Goal: Task Accomplishment & Management: Manage account settings

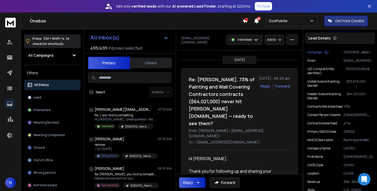
scroll to position [10, 0]
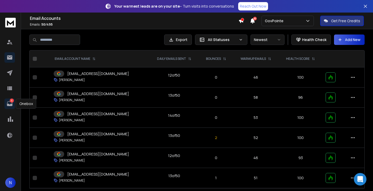
click at [13, 102] on p "5" at bounding box center [12, 101] width 4 height 4
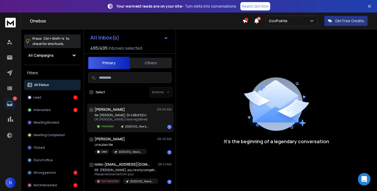
click at [149, 119] on p "OK [PERSON_NAME] have registered" at bounding box center [124, 120] width 59 height 4
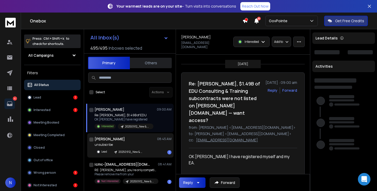
click at [161, 149] on div "unsubscribe Lead 20250912_New & Unopened-Webinar-[PERSON_NAME](0917-18)-Nationw…" at bounding box center [133, 149] width 77 height 12
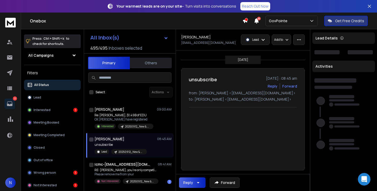
scroll to position [41, 0]
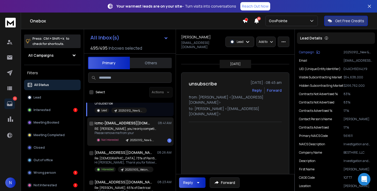
click at [159, 137] on div "RE: [PERSON_NAME], you’re only competing Please remove me from your Not Interes…" at bounding box center [133, 135] width 77 height 16
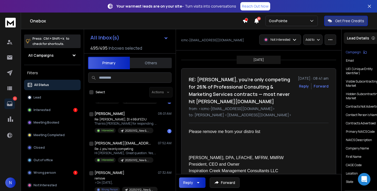
scroll to position [313, 0]
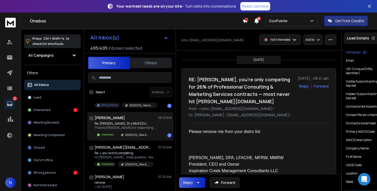
click at [156, 131] on div "Re: Kevin, $1.49B of EDU Thanks Jennifer for responding. My Interested 20250912…" at bounding box center [133, 130] width 77 height 16
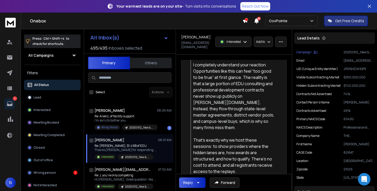
scroll to position [290, 0]
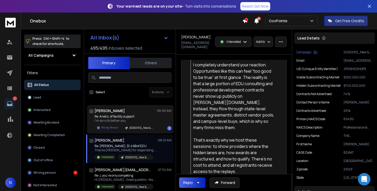
click at [157, 119] on p "I’m sorry to bother you" at bounding box center [126, 121] width 63 height 4
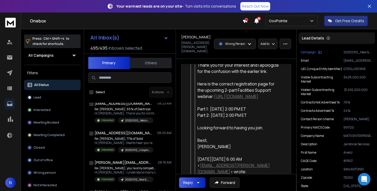
scroll to position [0, 0]
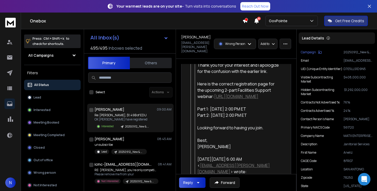
click at [161, 117] on div "Re: Pamela, $1.49B of EDU OK Jennifer I have registered Interested 20250912_New…" at bounding box center [133, 121] width 77 height 16
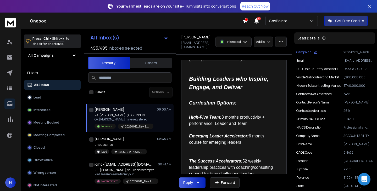
click at [156, 117] on div "Re: Pamela, $1.49B of EDU OK Jennifer I have registered Interested 20250912_New…" at bounding box center [133, 121] width 77 height 16
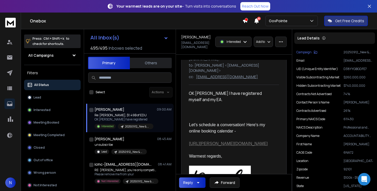
scroll to position [89, 0]
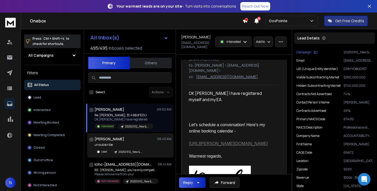
click at [150, 140] on div "Carl Slicer 08:45 AM" at bounding box center [133, 139] width 77 height 5
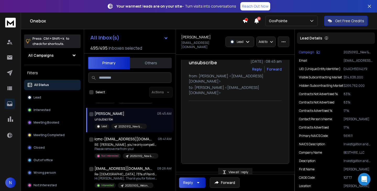
scroll to position [26, 0]
click at [154, 143] on p "RE: Ralph, you’re only competing" at bounding box center [126, 145] width 63 height 4
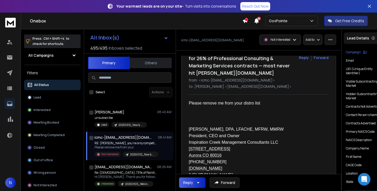
scroll to position [27, 0]
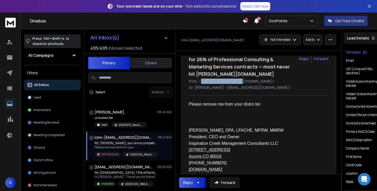
drag, startPoint x: 200, startPoint y: 81, endPoint x: 239, endPoint y: 82, distance: 38.5
click at [239, 82] on p "from: <icmc-llc@comcast.net>" at bounding box center [259, 81] width 140 height 5
copy p "icmc-llc@comcast.net"
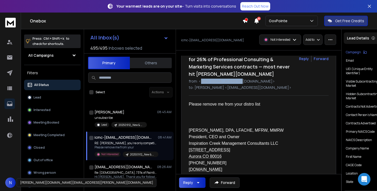
click at [12, 183] on span "N" at bounding box center [10, 183] width 10 height 10
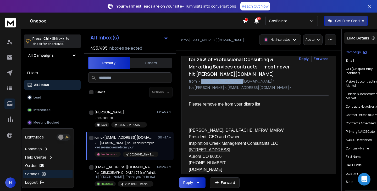
click at [43, 175] on icon at bounding box center [44, 174] width 5 height 5
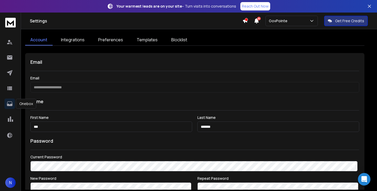
click at [8, 100] on link at bounding box center [9, 104] width 10 height 10
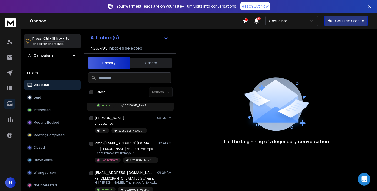
scroll to position [23, 0]
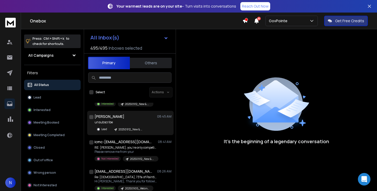
click at [158, 125] on div "unsubscribe Lead 20250912_New & Unopened-Webinar-Dan(0917-18)-Nationwide Facili…" at bounding box center [133, 126] width 77 height 12
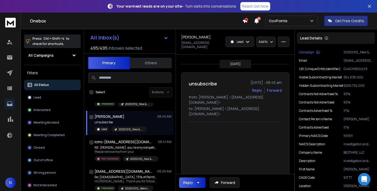
click at [289, 43] on button "button" at bounding box center [284, 42] width 12 height 10
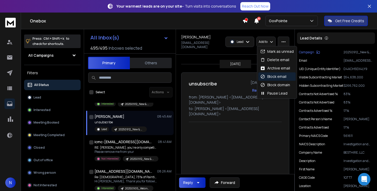
click at [276, 79] on div "Block email" at bounding box center [274, 76] width 26 height 5
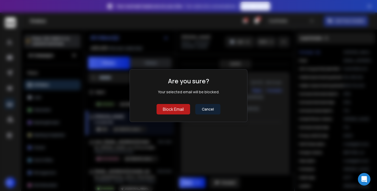
click at [178, 111] on button "Block Email" at bounding box center [174, 109] width 34 height 10
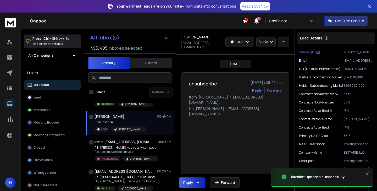
click at [315, 176] on div "Blacklist updated successfully" at bounding box center [317, 177] width 55 height 5
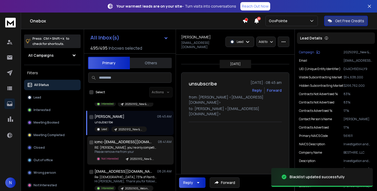
click at [132, 147] on p "RE: Ralph, you’re only competing" at bounding box center [126, 148] width 63 height 4
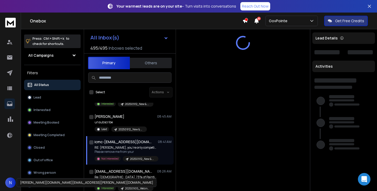
click at [12, 184] on span "N" at bounding box center [10, 183] width 10 height 10
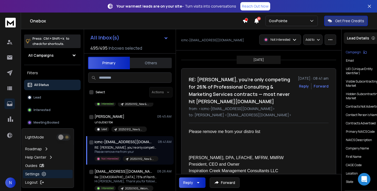
click at [52, 173] on div "Settings" at bounding box center [48, 174] width 50 height 8
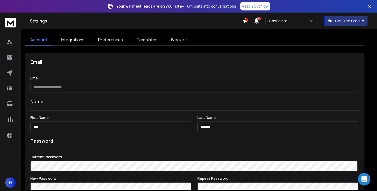
scroll to position [8, 0]
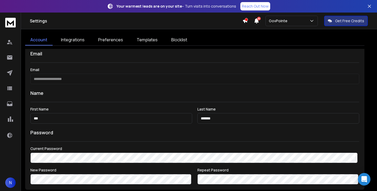
click at [175, 41] on link "Blocklist" at bounding box center [179, 40] width 26 height 11
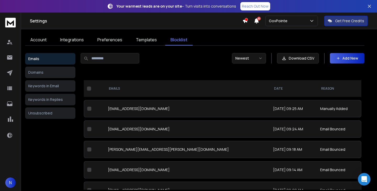
click at [114, 57] on input at bounding box center [110, 58] width 59 height 10
paste input "**********"
type input "**********"
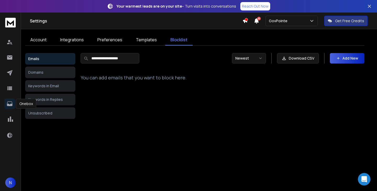
click at [11, 102] on icon at bounding box center [10, 104] width 6 height 6
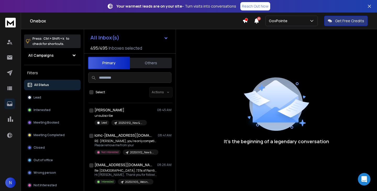
scroll to position [30, 0]
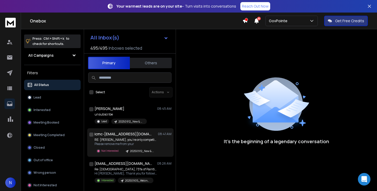
click at [155, 130] on div "icmc-llc@comcast.net 08:41 AM RE: Ralph, you’re only competing Please remove me…" at bounding box center [130, 143] width 86 height 29
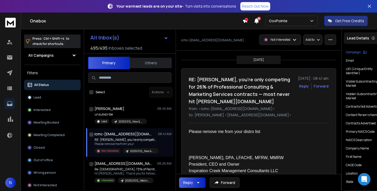
click at [333, 42] on button "button" at bounding box center [331, 40] width 12 height 10
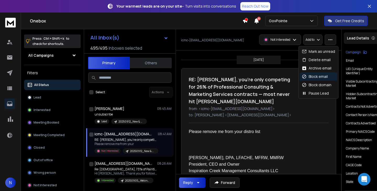
click at [317, 78] on div "Block email" at bounding box center [315, 76] width 26 height 5
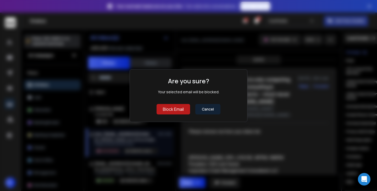
click at [171, 106] on button "Block Email" at bounding box center [174, 109] width 34 height 10
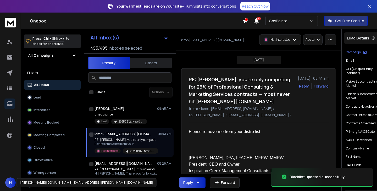
click at [6, 184] on span "N" at bounding box center [10, 183] width 10 height 10
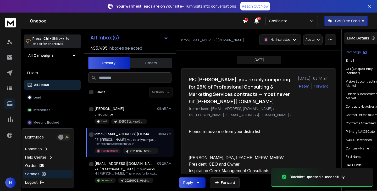
click at [43, 174] on icon at bounding box center [44, 174] width 5 height 5
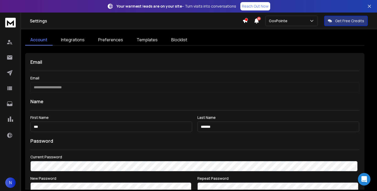
click at [181, 36] on link "Blocklist" at bounding box center [179, 40] width 26 height 11
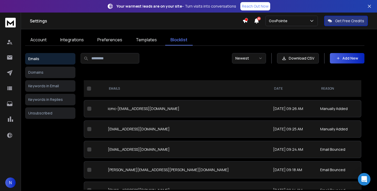
click at [104, 59] on input at bounding box center [110, 58] width 59 height 10
paste input "**********"
type input "**********"
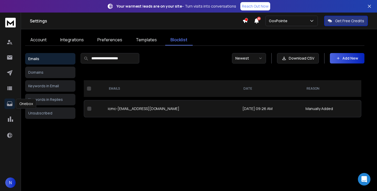
click at [8, 104] on icon at bounding box center [9, 104] width 5 height 5
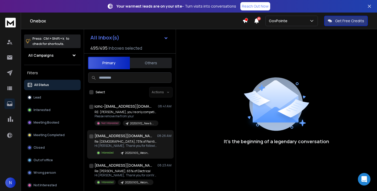
scroll to position [58, 0]
click at [157, 146] on div "Re: Jesus, 73% of Painting Hi Eli, Thank you for following Interested 20250905_…" at bounding box center [133, 148] width 77 height 16
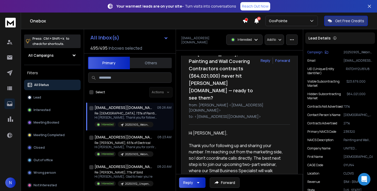
scroll to position [87, 0]
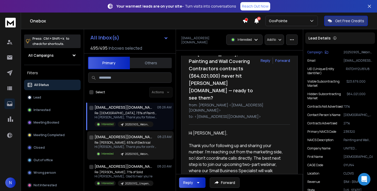
click at [156, 142] on div "Re: Aaron, 65% of Electrical Hi William, Thank you for confirming Interested 20…" at bounding box center [133, 149] width 77 height 16
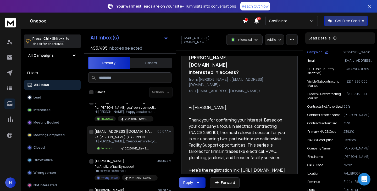
scroll to position [241, 0]
click at [163, 137] on div "Re: Ronald, $1.49B of EDU Hi Ronald, Great question! No, our Interested 2025091…" at bounding box center [133, 143] width 77 height 16
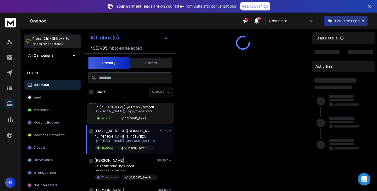
click at [152, 118] on div "20250912_New & Unopened-Webinar-[PERSON_NAME](0917-18)-Nationwide Facility Supp…" at bounding box center [136, 118] width 36 height 5
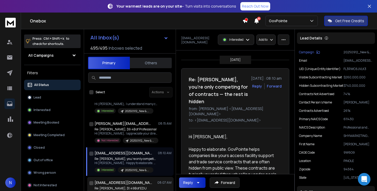
scroll to position [186, 0]
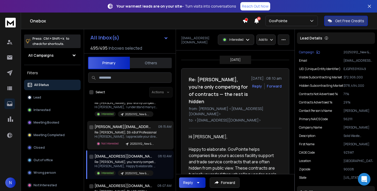
click at [162, 135] on div "Re: Christopher, $9.4B of Professional Hi Christopher, I appreciate your direct…" at bounding box center [133, 139] width 77 height 16
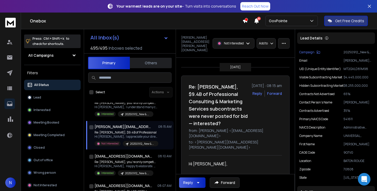
scroll to position [153, 0]
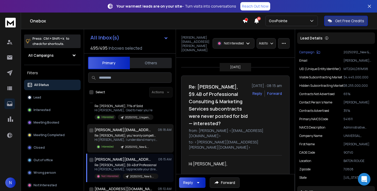
click at [160, 141] on div "Re: Vincent, you’re only competing Hi Vincent, I understand many companies Inte…" at bounding box center [133, 142] width 77 height 16
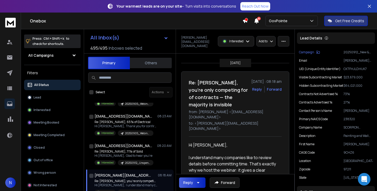
scroll to position [107, 0]
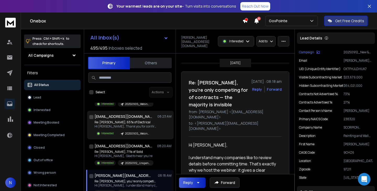
click at [162, 123] on div "Re: Aaron, 65% of Electrical Hi William, Thank you for confirming Interested 20…" at bounding box center [133, 128] width 77 height 16
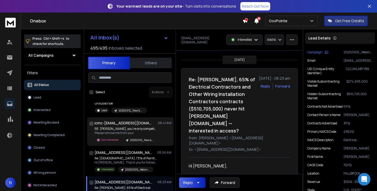
scroll to position [52, 0]
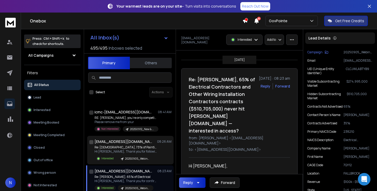
click at [163, 153] on div "Re: Jesus, 73% of Painting Hi Eli, Thank you for following Interested 20250905_…" at bounding box center [133, 154] width 77 height 16
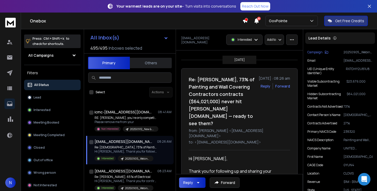
scroll to position [1, 1]
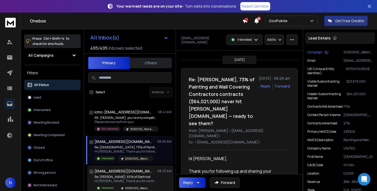
click at [161, 175] on div "Re: Aaron, 65% of Electrical Hi William, Thank you for confirming Interested 20…" at bounding box center [133, 183] width 77 height 16
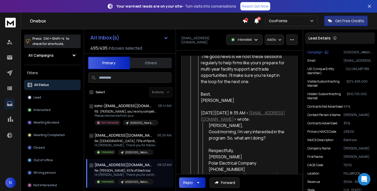
scroll to position [348, 0]
click at [256, 104] on div "Best, Jennifer" at bounding box center [243, 97] width 85 height 13
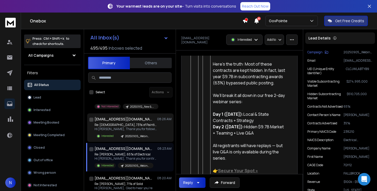
scroll to position [75, 0]
